Goal: Information Seeking & Learning: Check status

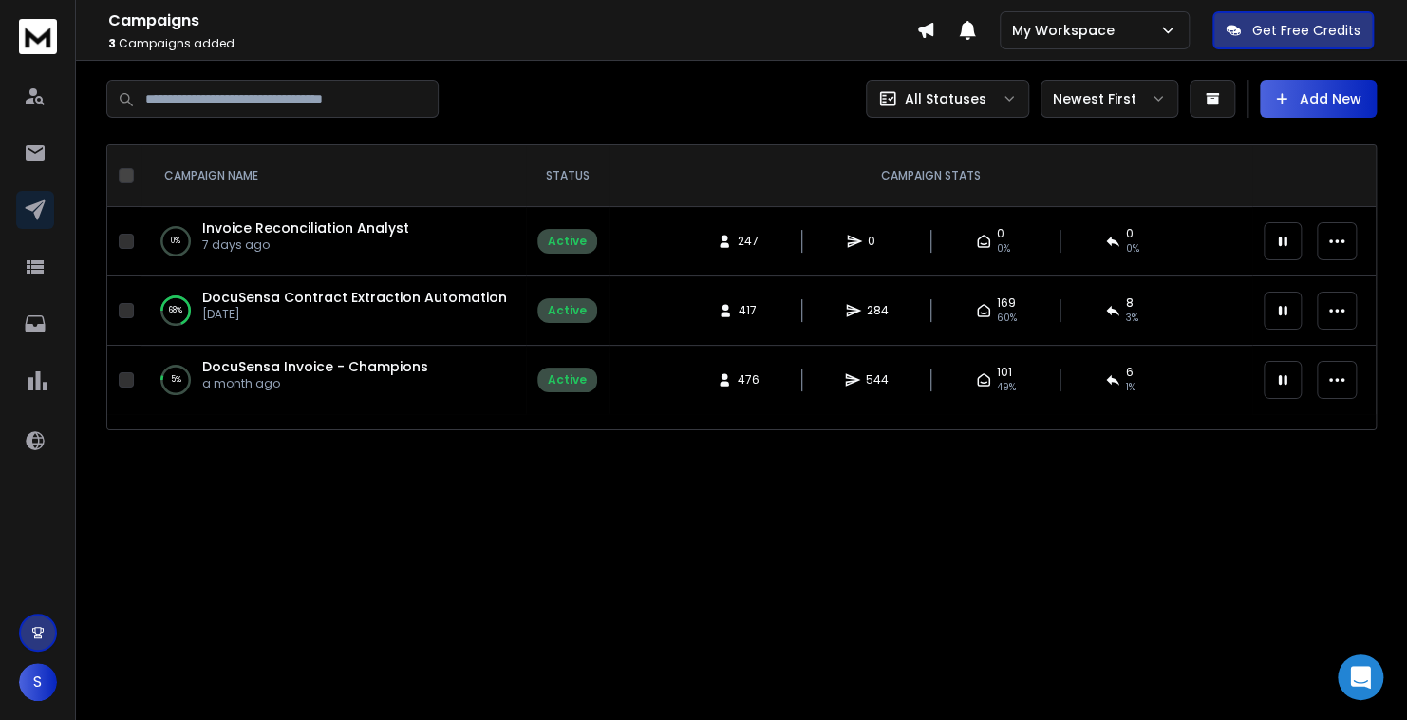
click at [321, 230] on span "Invoice Reconciliation Analyst" at bounding box center [305, 227] width 207 height 19
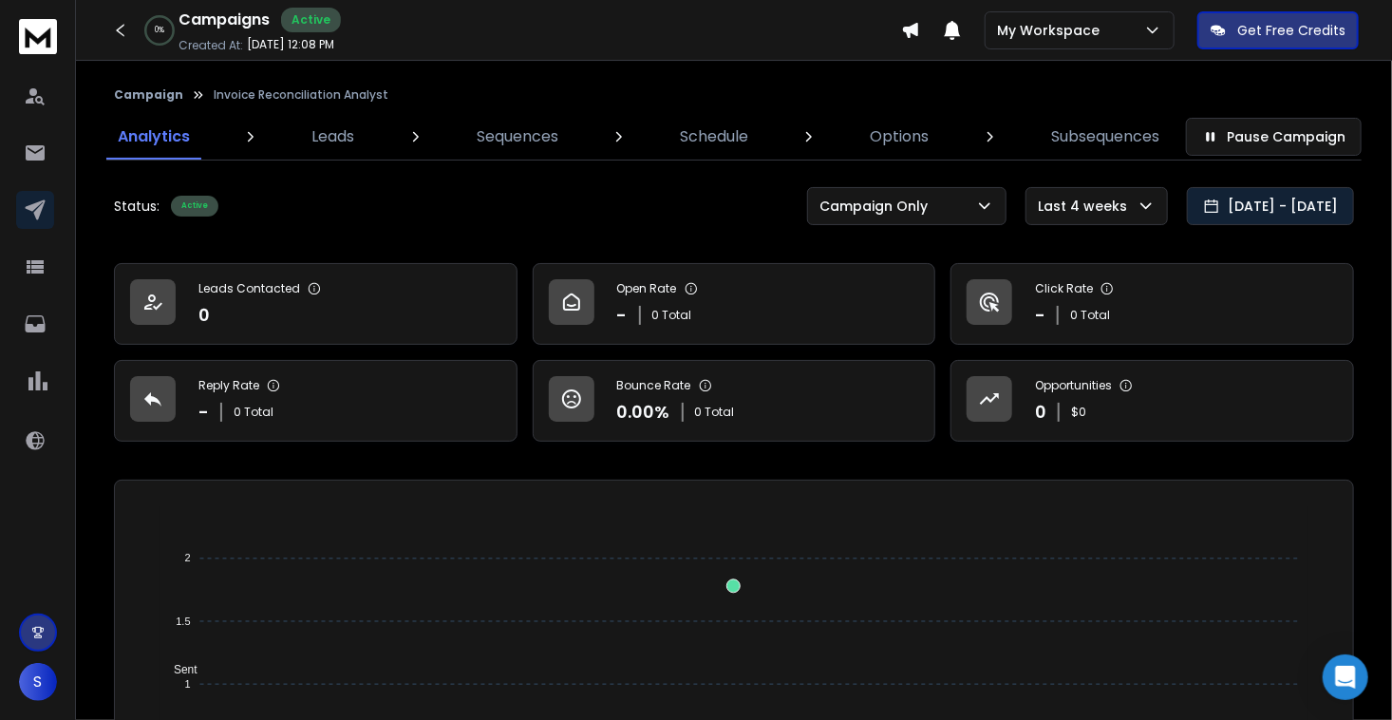
click at [1275, 195] on button "[DATE] - [DATE]" at bounding box center [1270, 206] width 167 height 38
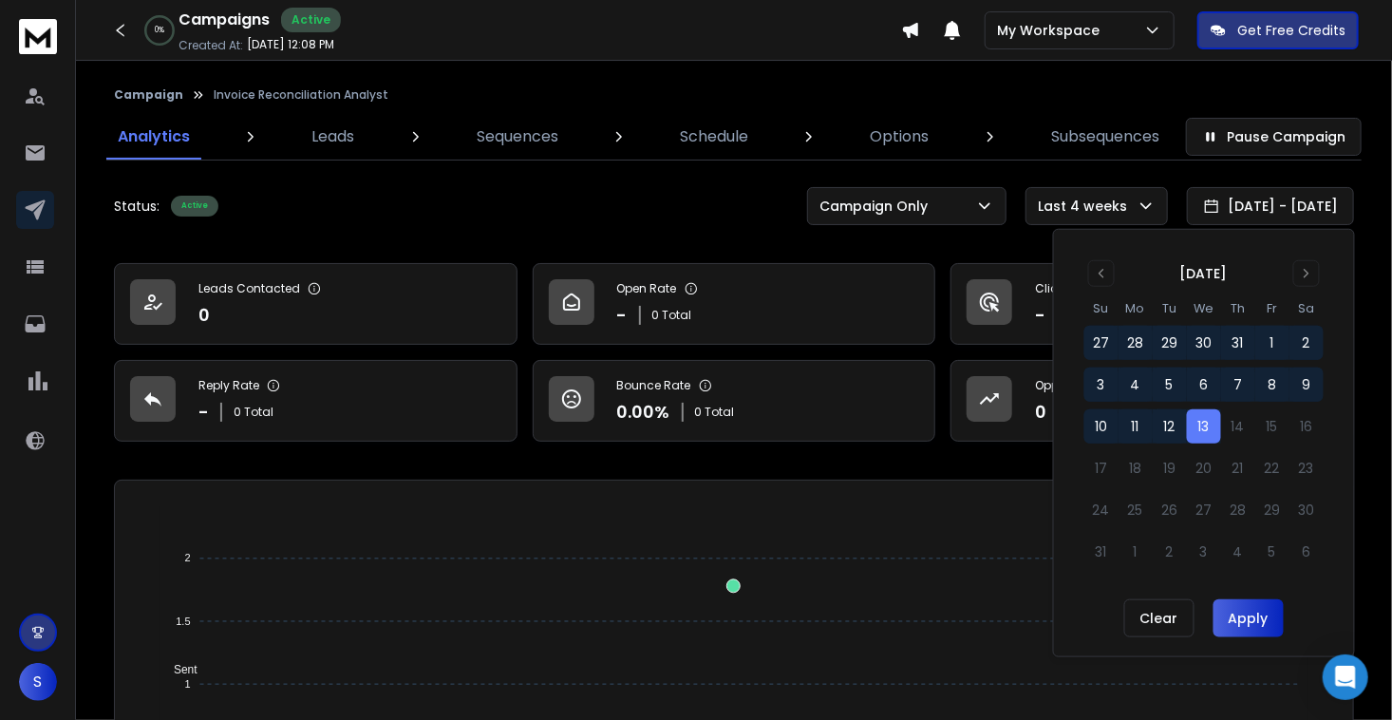
drag, startPoint x: 1197, startPoint y: 425, endPoint x: 1183, endPoint y: 502, distance: 78.2
click at [1183, 502] on tbody "27 28 29 30 31 1 2 3 4 5 6 7 8 9 10 11 12 13 14 15 16 17 18 19 20 21 22 23 24 2…" at bounding box center [1203, 443] width 239 height 251
drag, startPoint x: 1185, startPoint y: 324, endPoint x: 1288, endPoint y: 369, distance: 113.1
click at [1288, 369] on tbody "27 28 29 30 31 1 2 3 4 5 6 7 8 9 10 11 12 13 14 15 16 17 18 19 20 21 22 23 24 2…" at bounding box center [1203, 443] width 239 height 251
click at [1128, 420] on button "11" at bounding box center [1135, 426] width 34 height 34
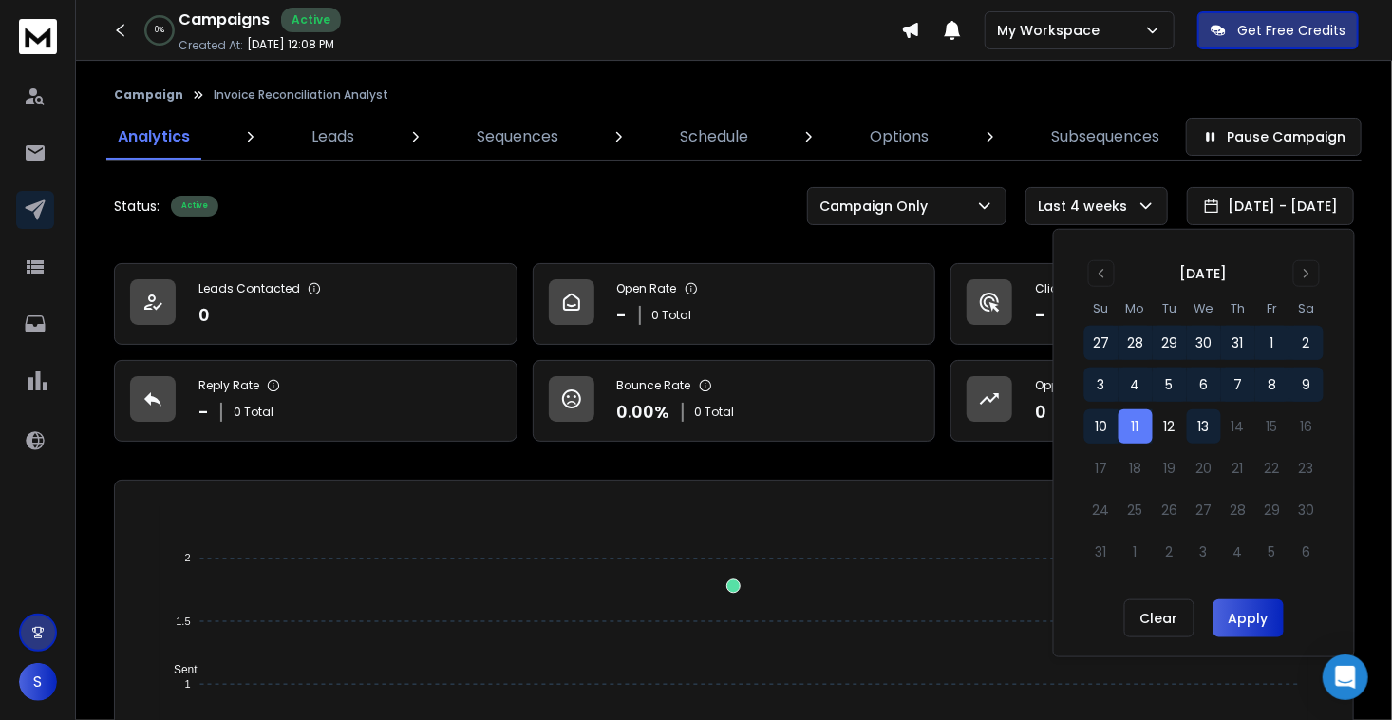
click at [623, 223] on div "Status: Active Pause Campaign Campaign Only Last 4 weeks [DATE] - [DATE]" at bounding box center [734, 206] width 1240 height 38
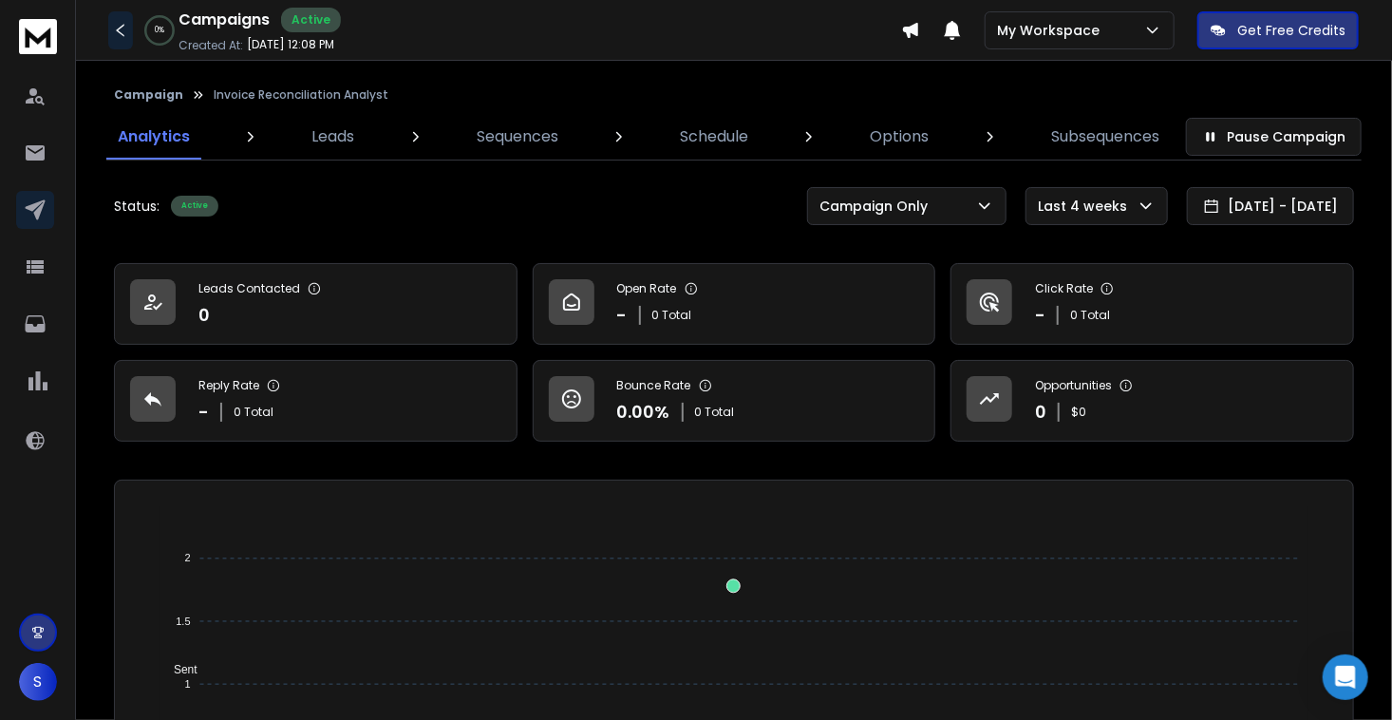
click at [130, 21] on button at bounding box center [120, 30] width 25 height 38
